Goal: Navigation & Orientation: Find specific page/section

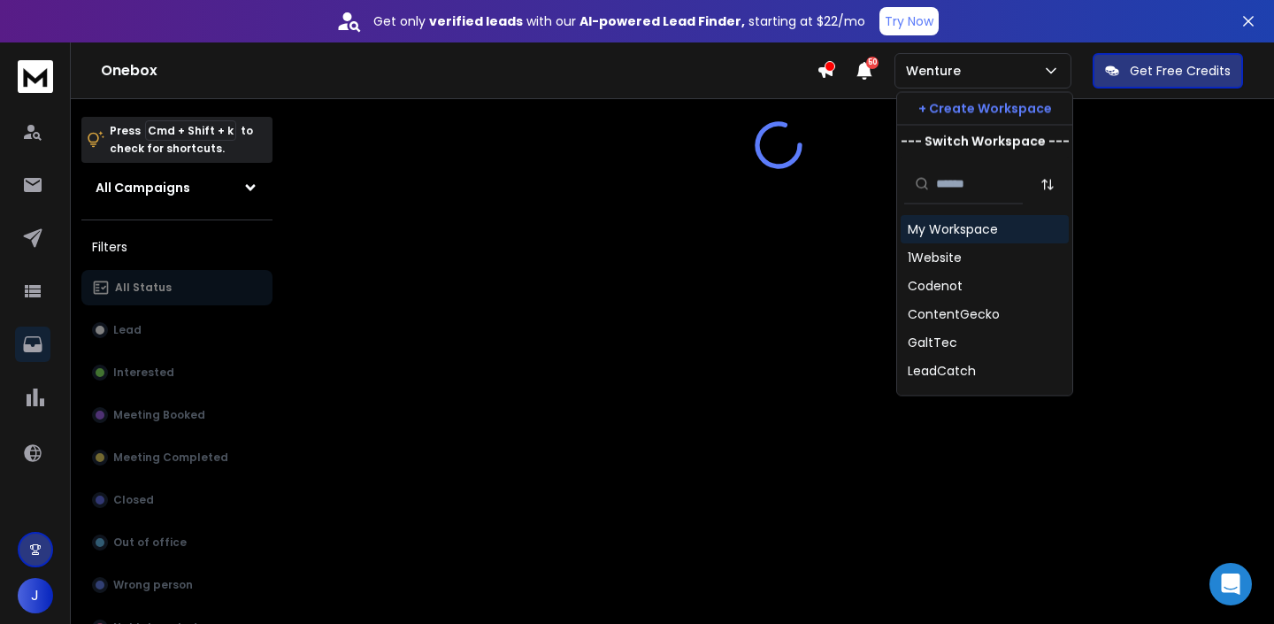
click at [939, 230] on div "My Workspace" at bounding box center [953, 229] width 90 height 18
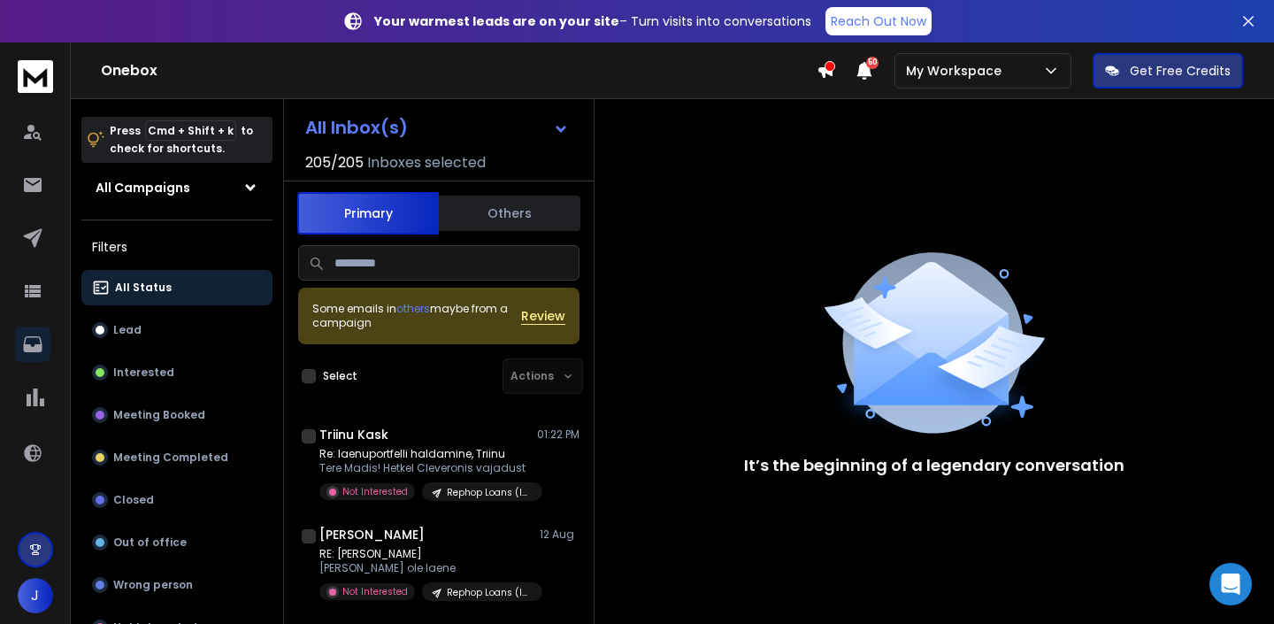
click at [501, 216] on button "Others" at bounding box center [510, 213] width 142 height 39
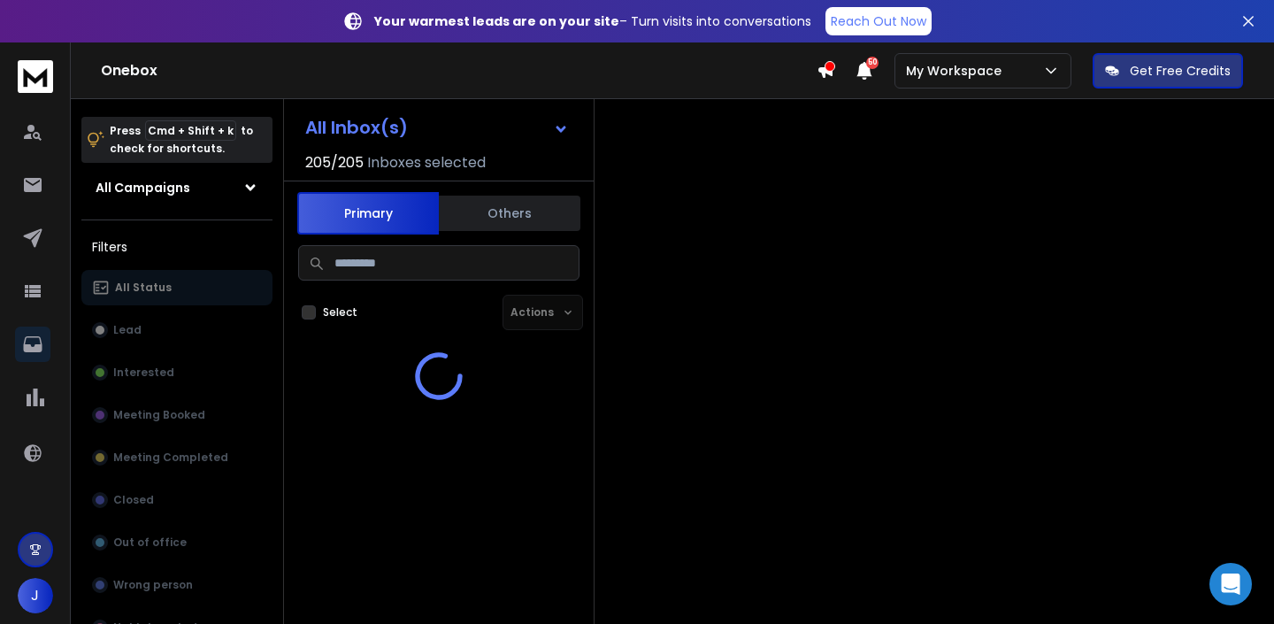
click at [381, 212] on button "Primary" at bounding box center [368, 213] width 142 height 42
